Goal: Task Accomplishment & Management: Use online tool/utility

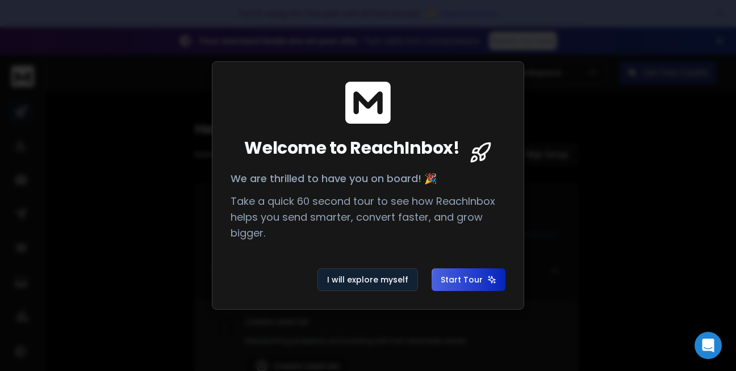
click at [399, 283] on button "I will explore myself" at bounding box center [367, 280] width 101 height 23
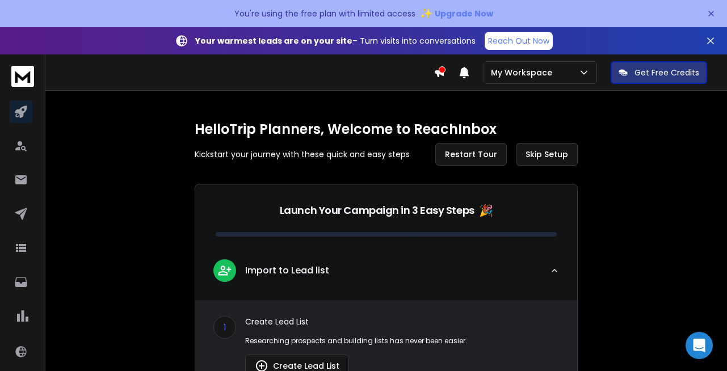
click at [711, 12] on icon "Close notification" at bounding box center [711, 13] width 9 height 9
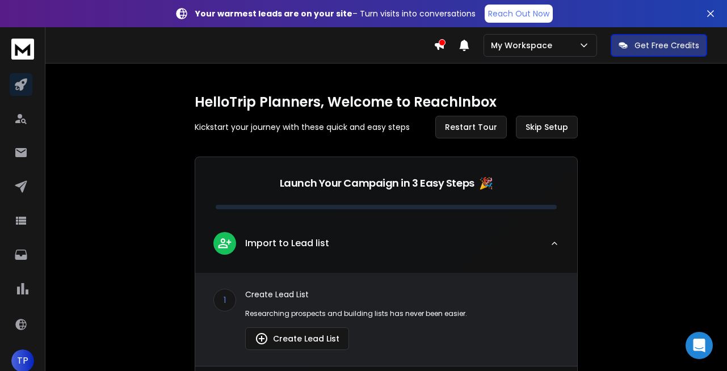
click at [711, 15] on icon at bounding box center [711, 14] width 10 height 10
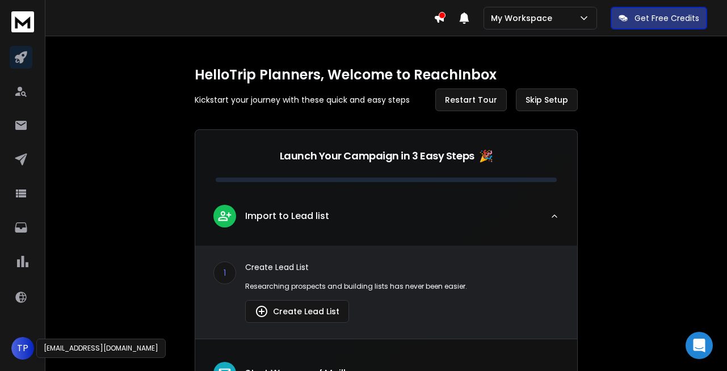
click at [30, 350] on span "TP" at bounding box center [22, 348] width 23 height 23
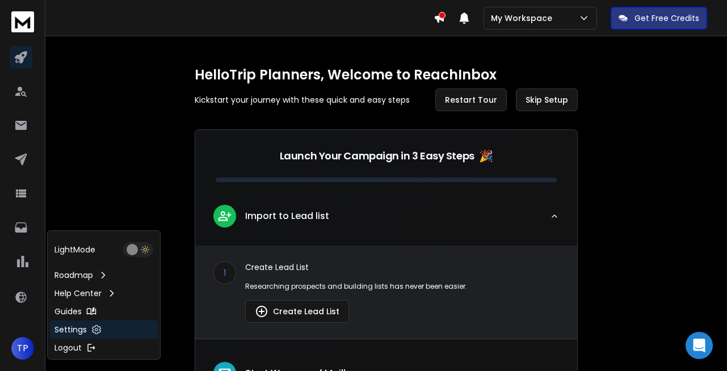
click at [93, 332] on icon at bounding box center [96, 330] width 10 height 10
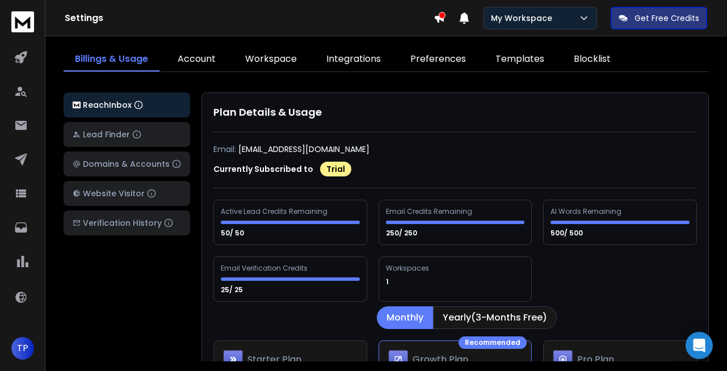
click at [562, 19] on div "My Workspace" at bounding box center [540, 17] width 99 height 11
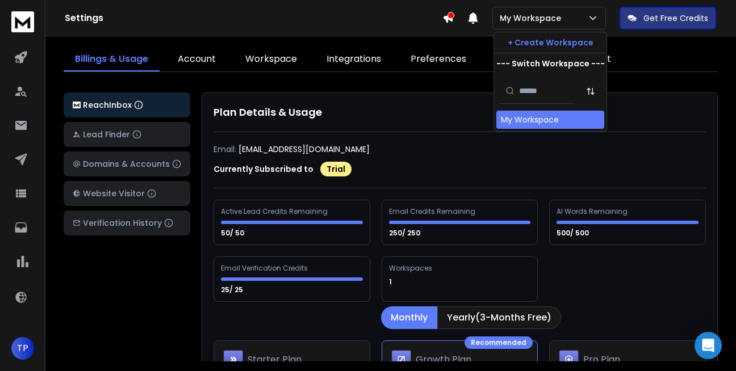
click at [566, 44] on p "+ Create Workspace" at bounding box center [551, 42] width 86 height 11
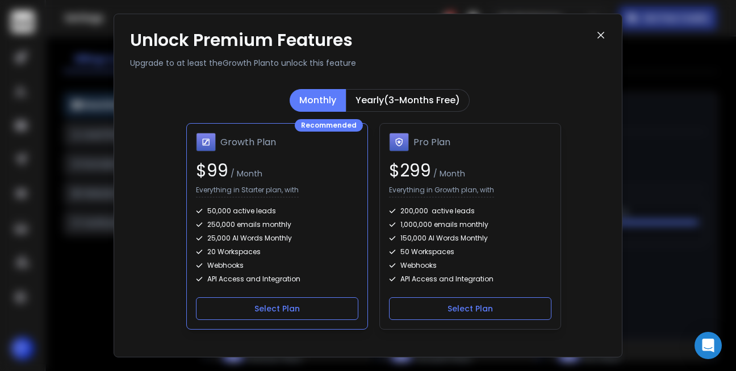
click at [598, 36] on icon at bounding box center [601, 35] width 10 height 10
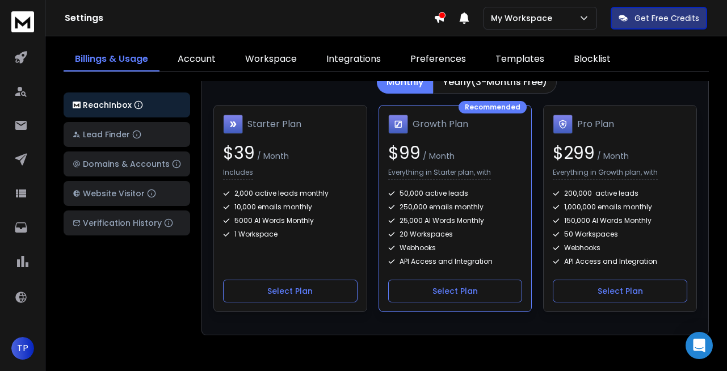
scroll to position [250, 0]
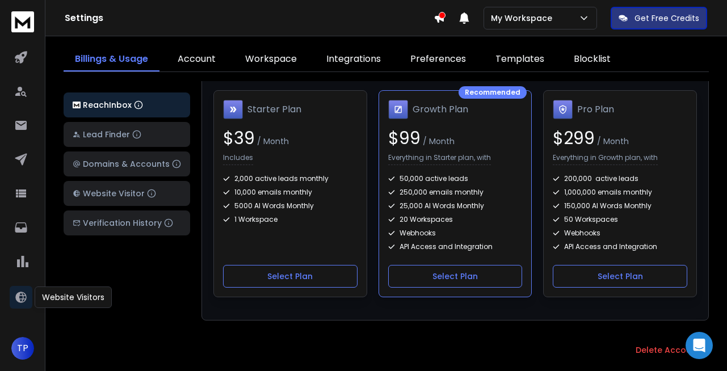
click at [24, 294] on icon at bounding box center [21, 298] width 14 height 14
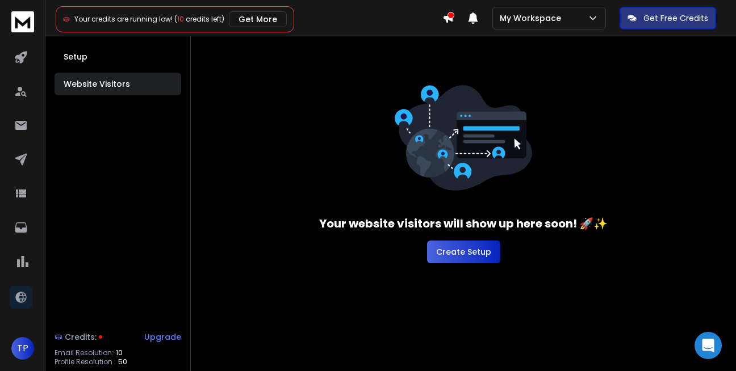
click at [446, 258] on button "Create Setup" at bounding box center [463, 252] width 73 height 23
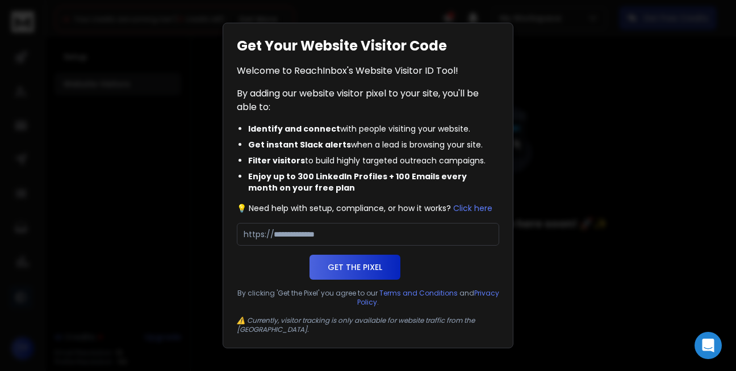
click at [318, 244] on input "text" at bounding box center [368, 234] width 262 height 23
drag, startPoint x: 282, startPoint y: 225, endPoint x: 266, endPoint y: 234, distance: 18.0
click at [279, 225] on div "Get Your Website Visitor Code Welcome to ReachInbox's Website Visitor ID Tool! …" at bounding box center [368, 185] width 290 height 325
click at [263, 235] on input "text" at bounding box center [368, 234] width 262 height 23
paste input "**********"
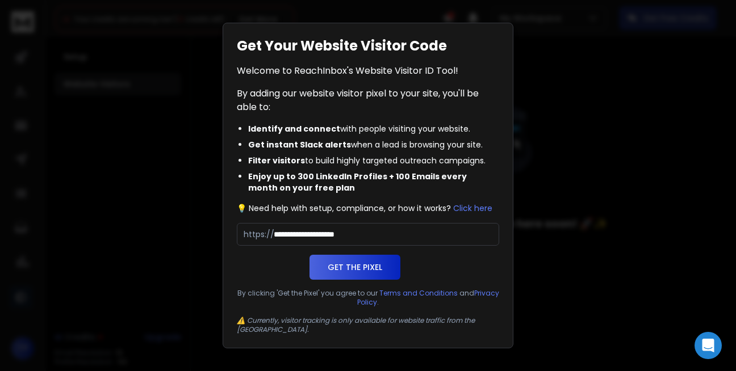
type input "**********"
click at [338, 268] on button "Get the Pixel" at bounding box center [354, 267] width 91 height 25
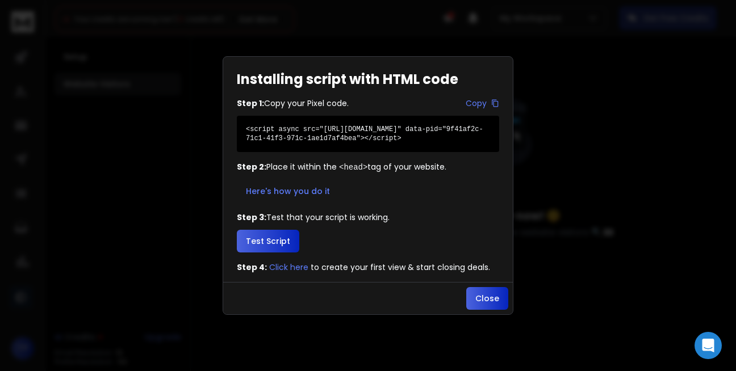
click at [484, 98] on button "Copy" at bounding box center [483, 103] width 34 height 11
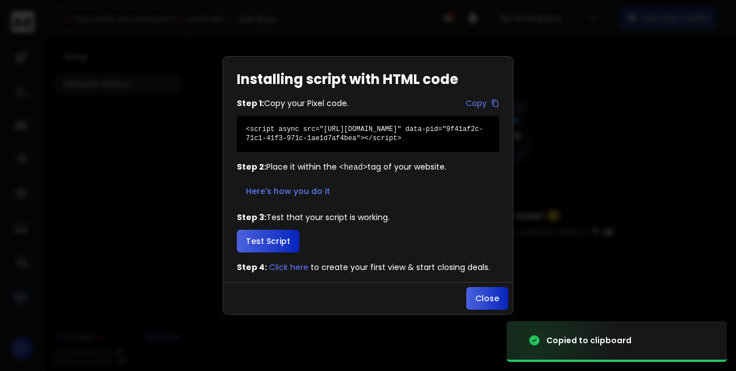
click at [272, 247] on button "Test Script" at bounding box center [268, 241] width 62 height 23
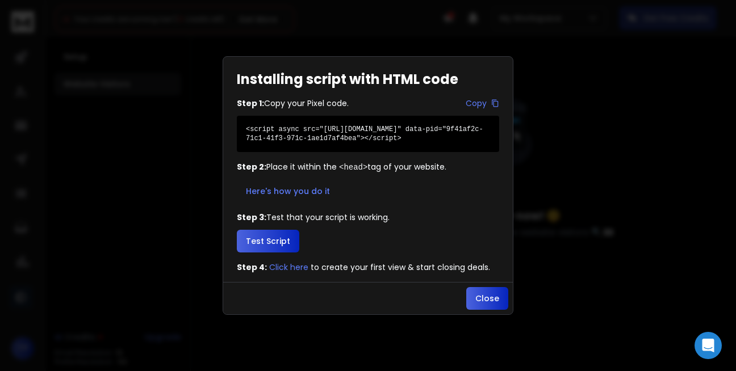
click at [479, 305] on button "Close" at bounding box center [487, 298] width 42 height 23
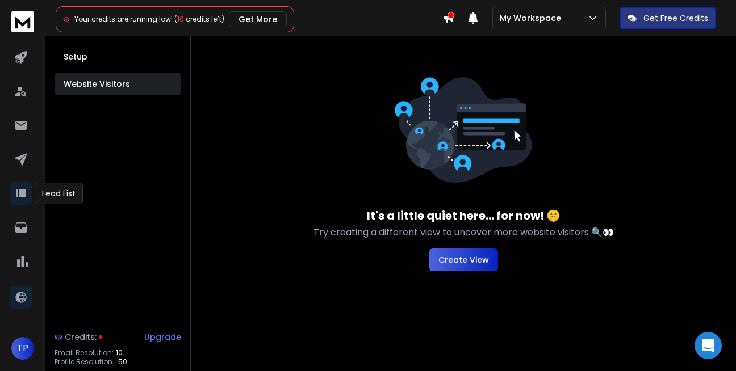
click at [24, 193] on icon at bounding box center [21, 194] width 10 height 8
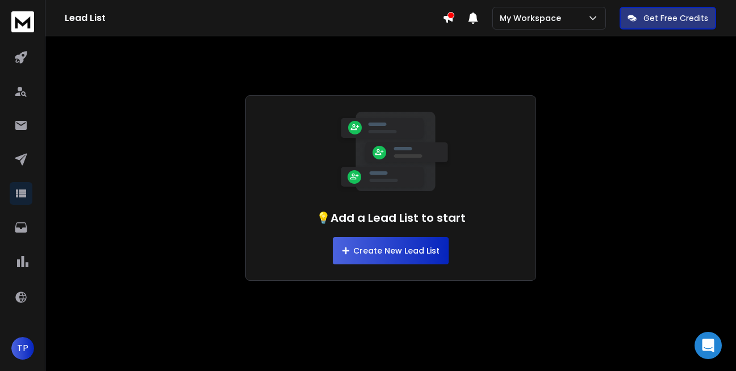
click at [369, 250] on button "Create New Lead List" at bounding box center [391, 250] width 116 height 27
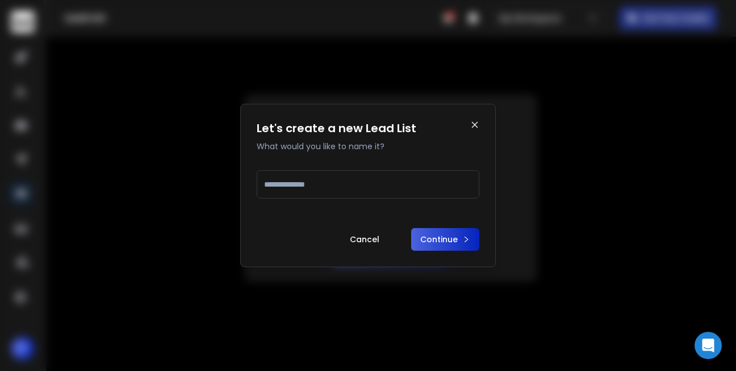
click at [303, 189] on input at bounding box center [368, 184] width 223 height 28
type input "**********"
click at [433, 238] on button "Continue" at bounding box center [445, 239] width 68 height 23
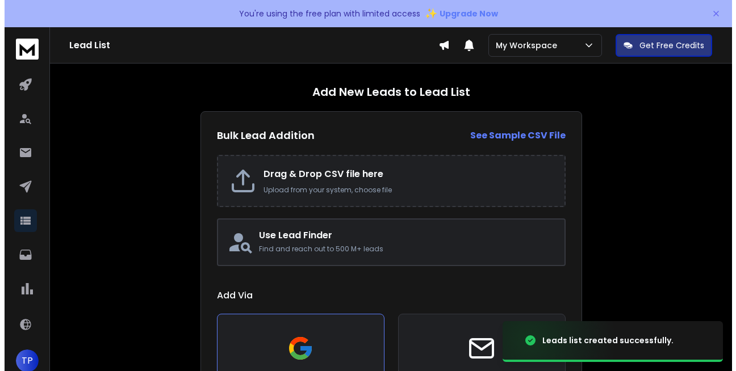
scroll to position [47, 0]
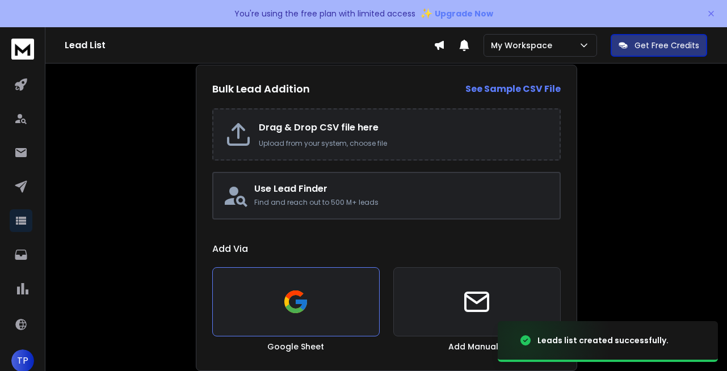
click at [308, 297] on icon at bounding box center [295, 301] width 27 height 27
